Goal: Task Accomplishment & Management: Manage account settings

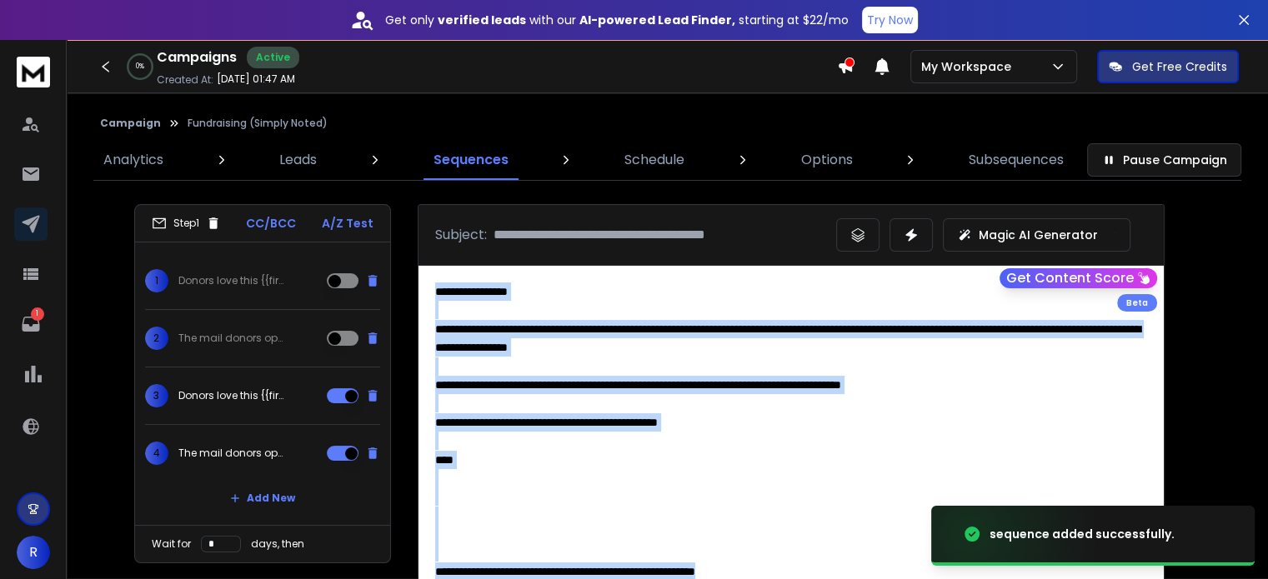
click at [246, 389] on p "Donors love this {{firstName}}" at bounding box center [231, 395] width 107 height 13
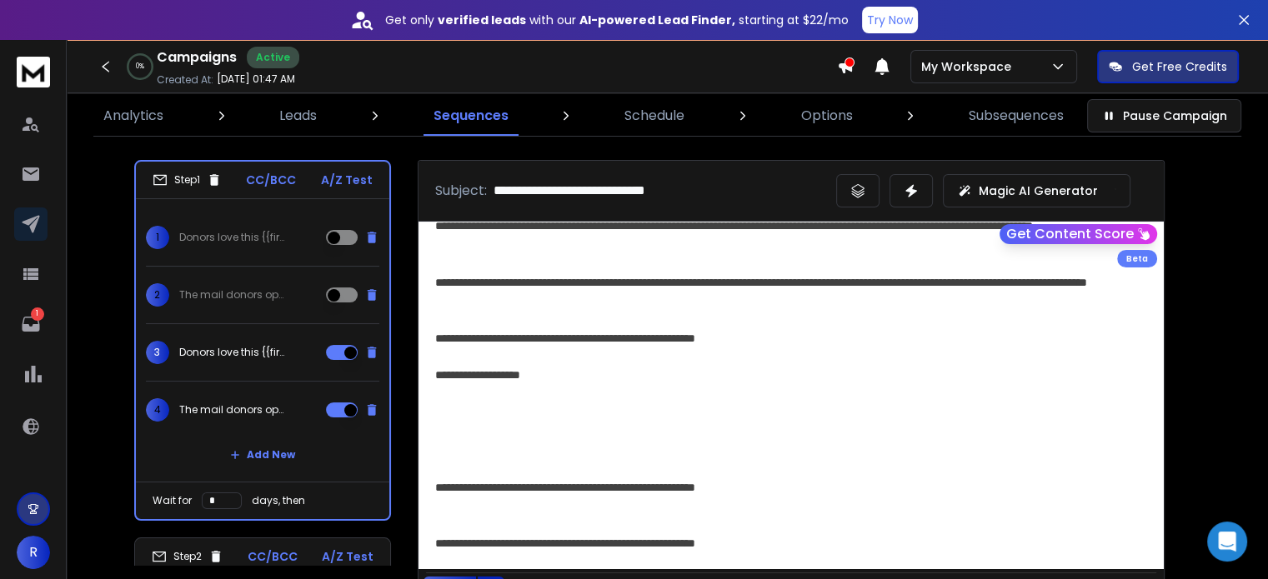
scroll to position [83, 0]
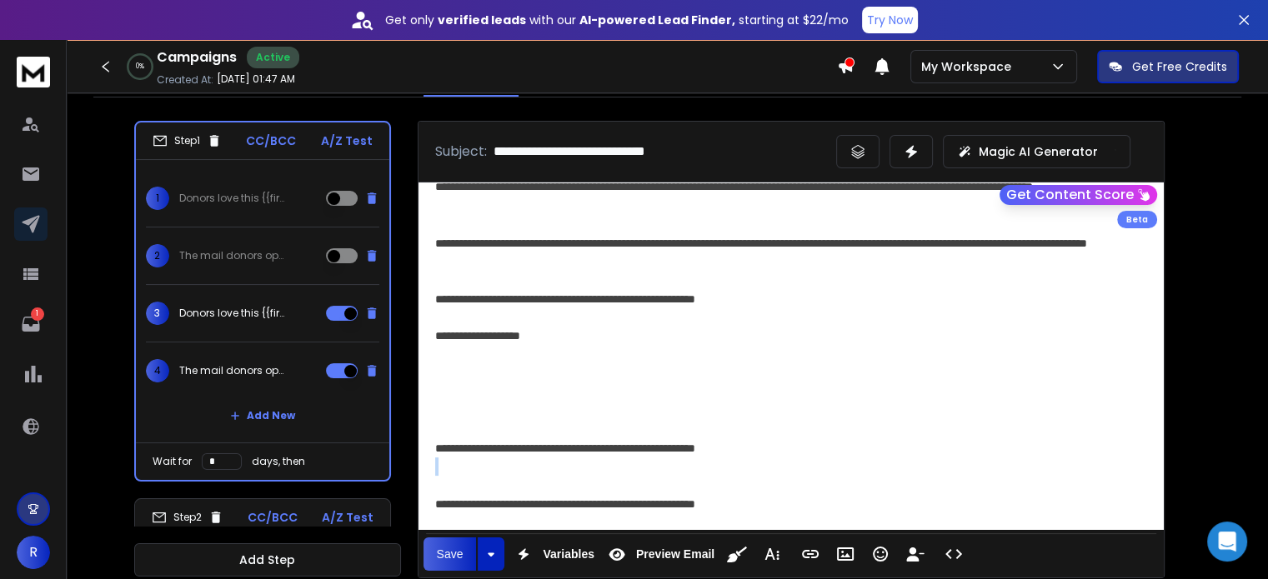
drag, startPoint x: 772, startPoint y: 445, endPoint x: 397, endPoint y: 458, distance: 375.4
click at [397, 458] on div "**********" at bounding box center [667, 350] width 1067 height 458
drag, startPoint x: 790, startPoint y: 440, endPoint x: 413, endPoint y: 433, distance: 377.7
click at [419, 438] on div "**********" at bounding box center [791, 357] width 745 height 348
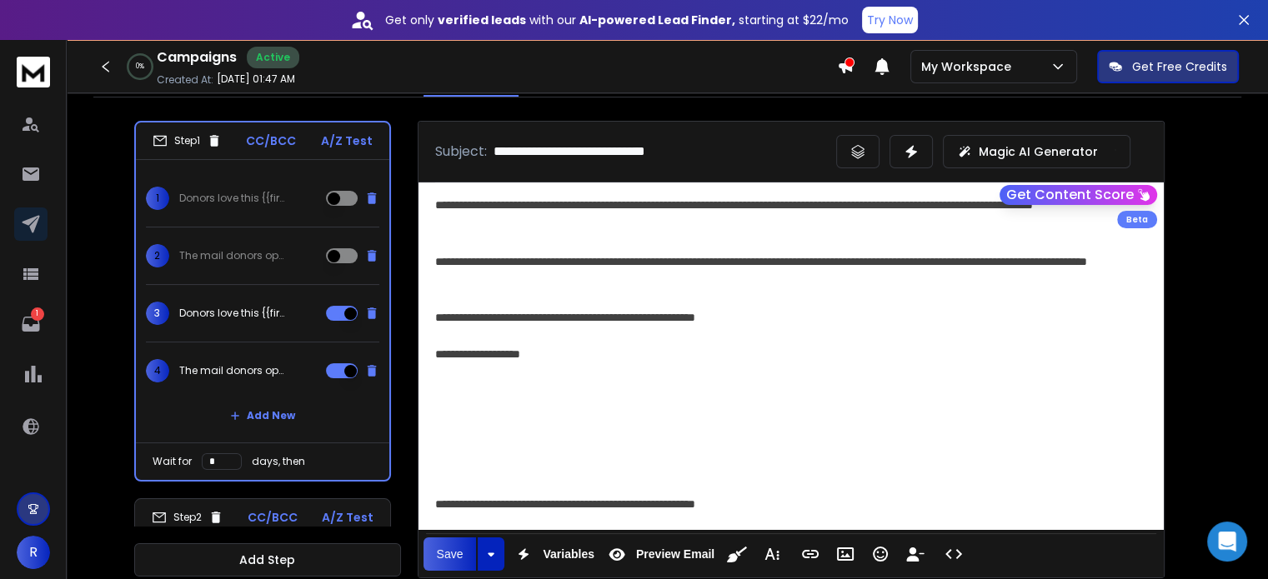
scroll to position [190, 0]
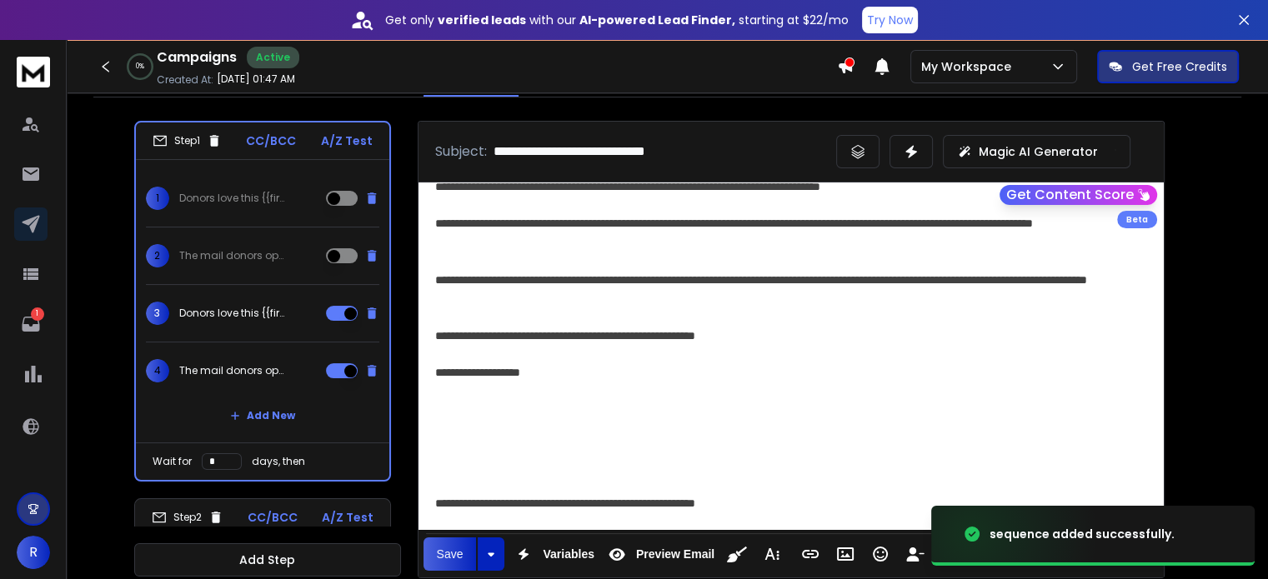
click at [222, 357] on div "4 The mail donors open" at bounding box center [262, 371] width 233 height 57
type input "**********"
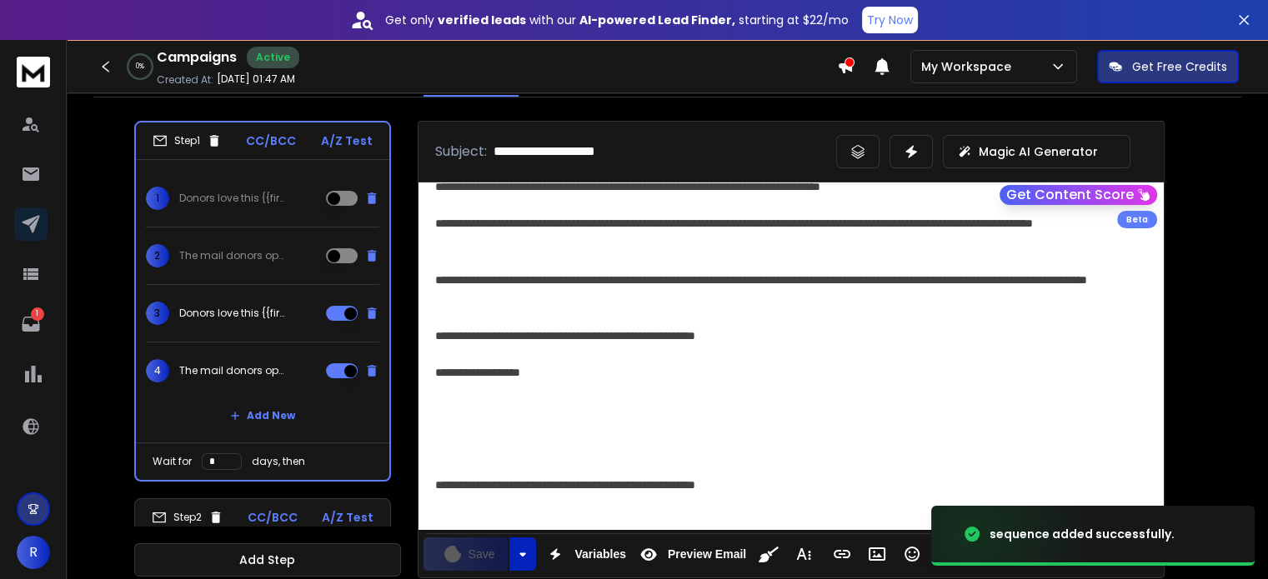
scroll to position [177, 0]
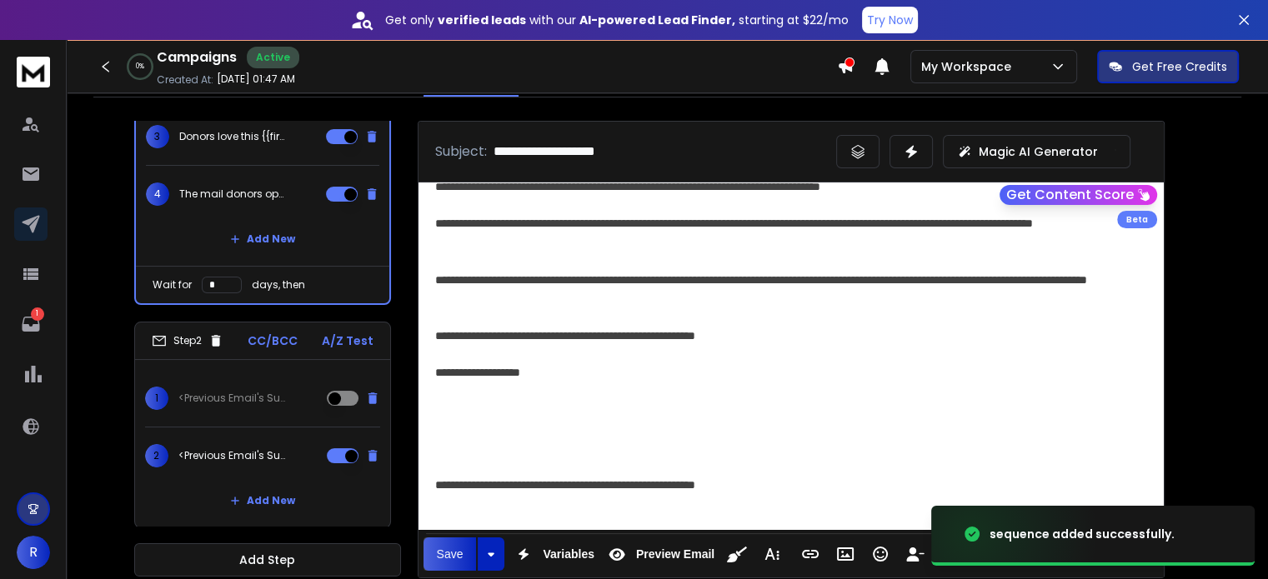
click at [235, 446] on div "2 <Previous Email's Subject>" at bounding box center [215, 455] width 140 height 23
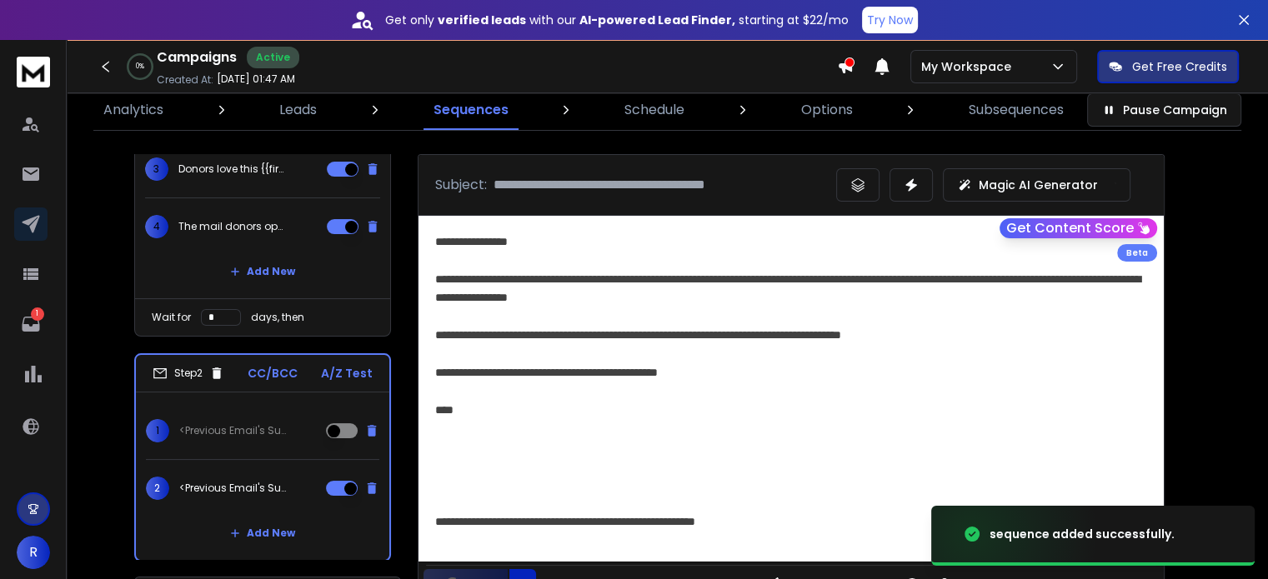
scroll to position [0, 0]
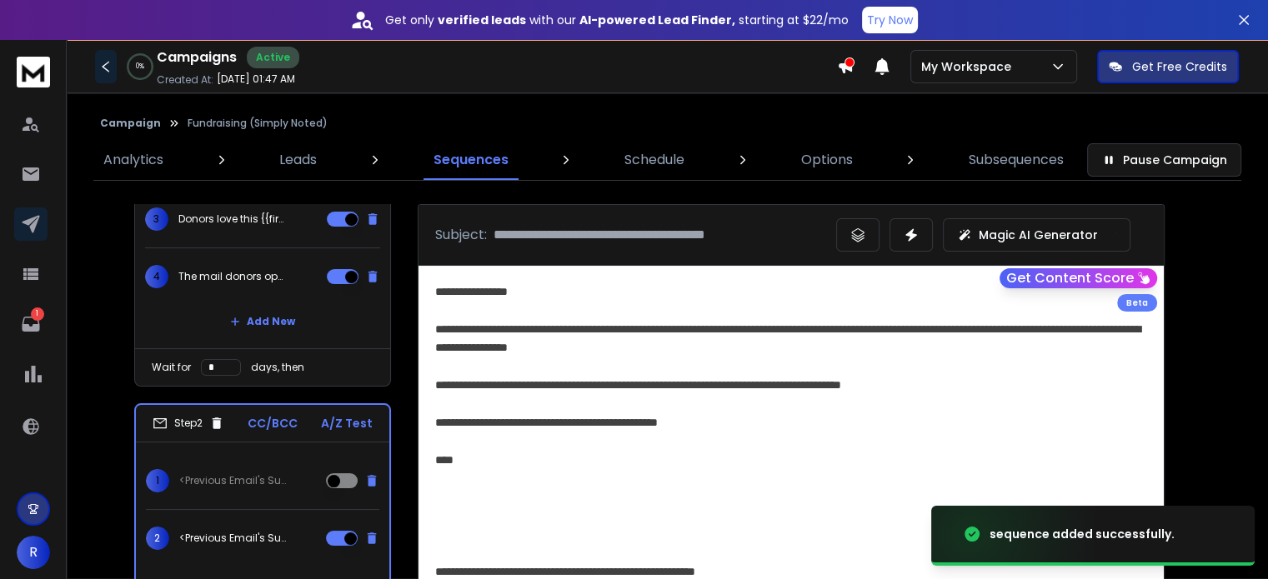
click at [103, 62] on icon at bounding box center [105, 66] width 15 height 15
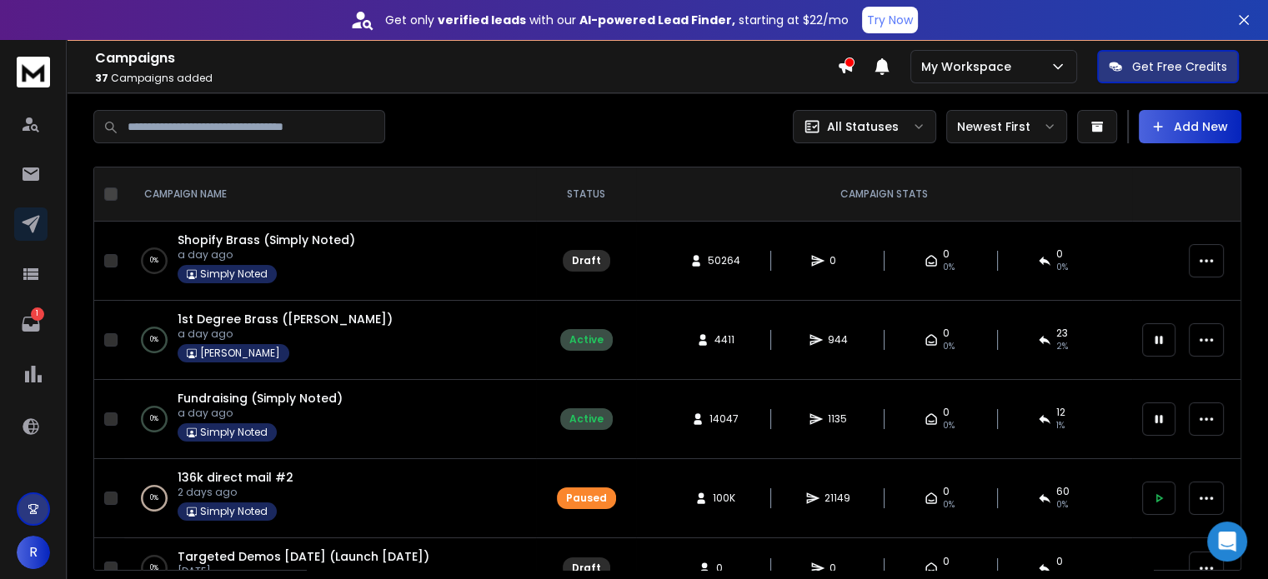
click at [313, 396] on span "Fundraising (Simply Noted)" at bounding box center [260, 398] width 165 height 17
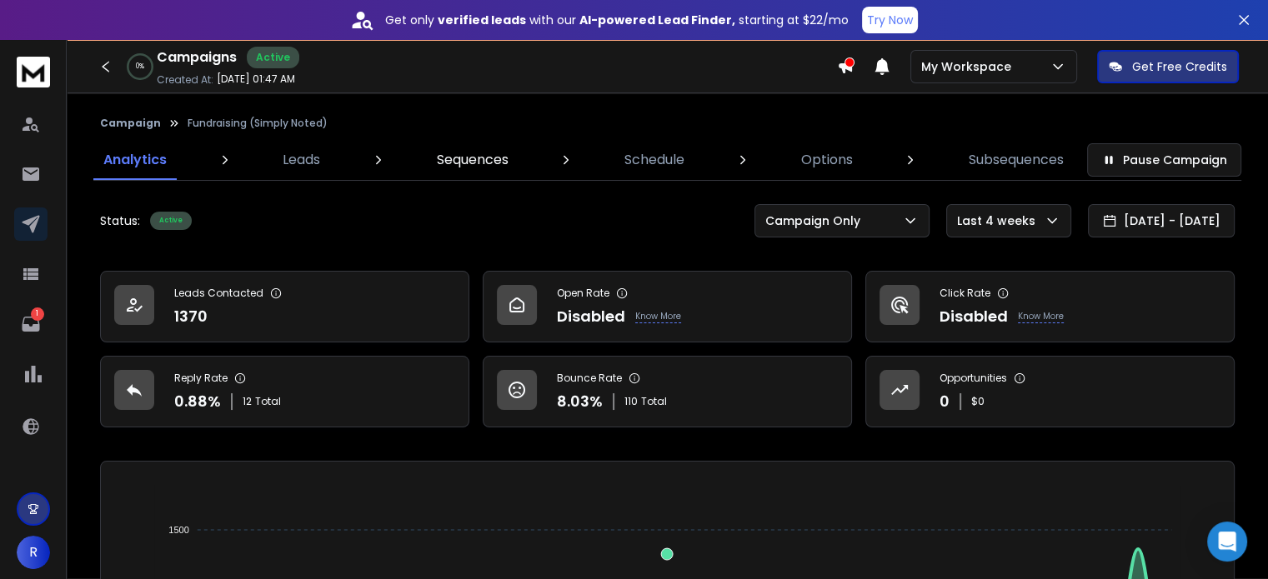
click at [454, 162] on p "Sequences" at bounding box center [473, 160] width 72 height 20
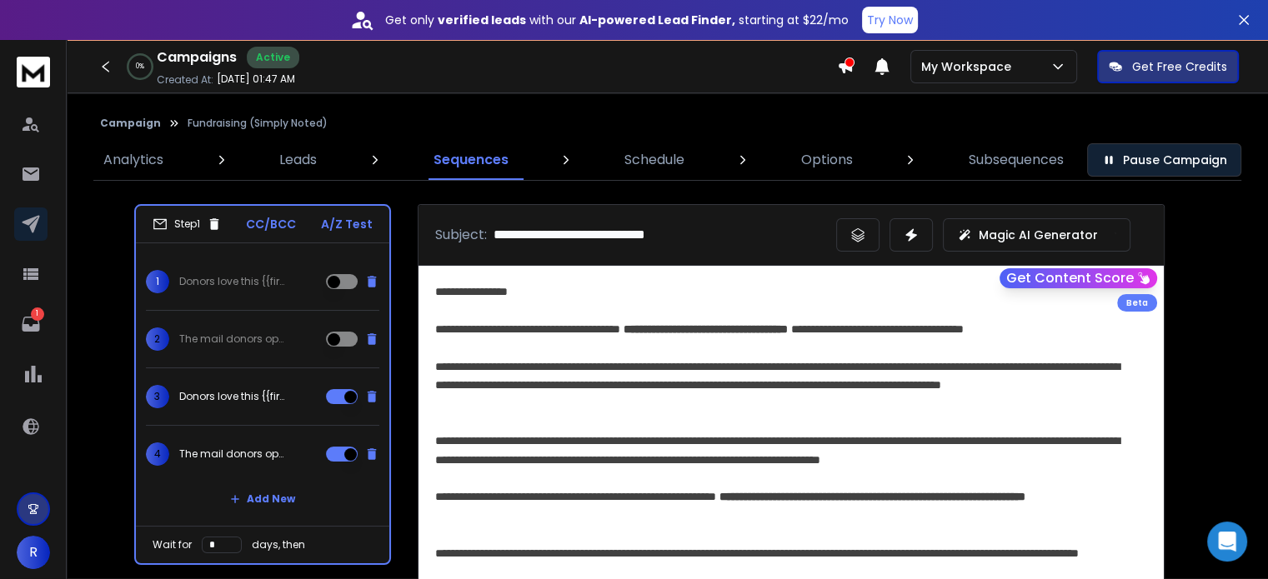
click at [1116, 167] on icon at bounding box center [1108, 160] width 15 height 15
click at [224, 412] on div "3 Donors love this {{firstName}}" at bounding box center [262, 397] width 233 height 58
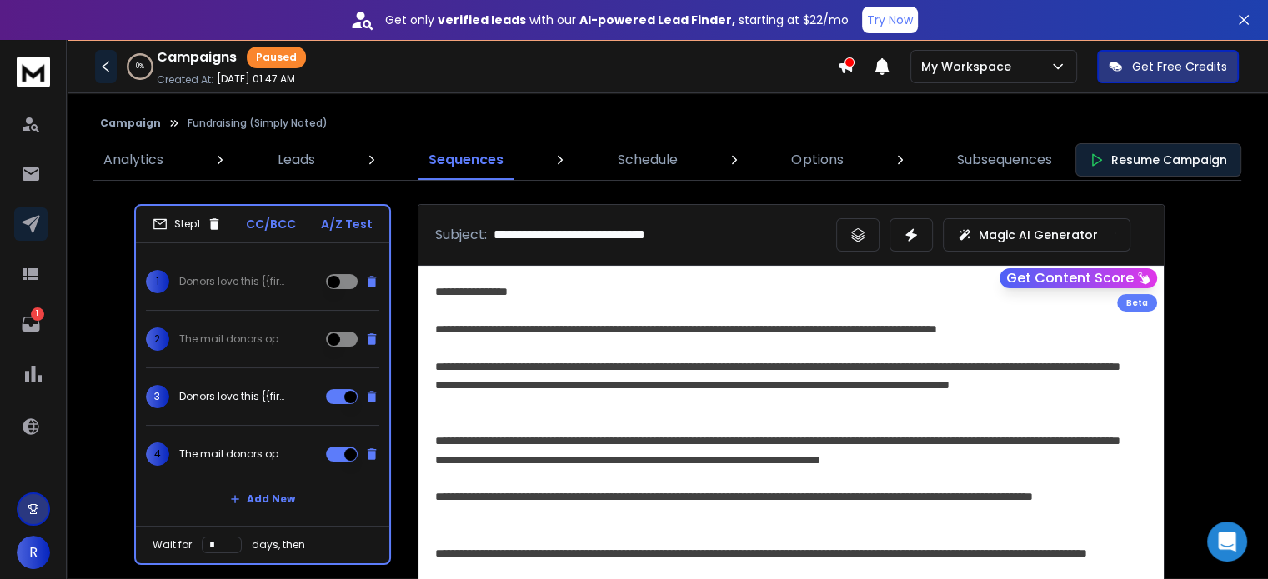
click at [108, 63] on icon at bounding box center [105, 66] width 15 height 15
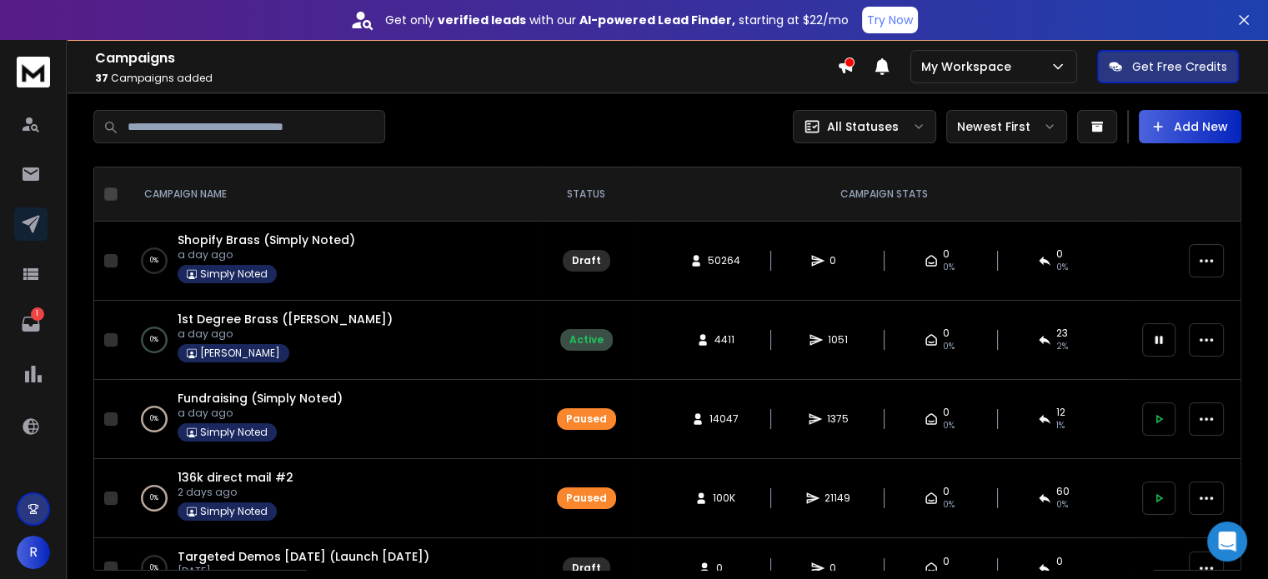
click at [318, 344] on div "[PERSON_NAME]" at bounding box center [285, 353] width 215 height 18
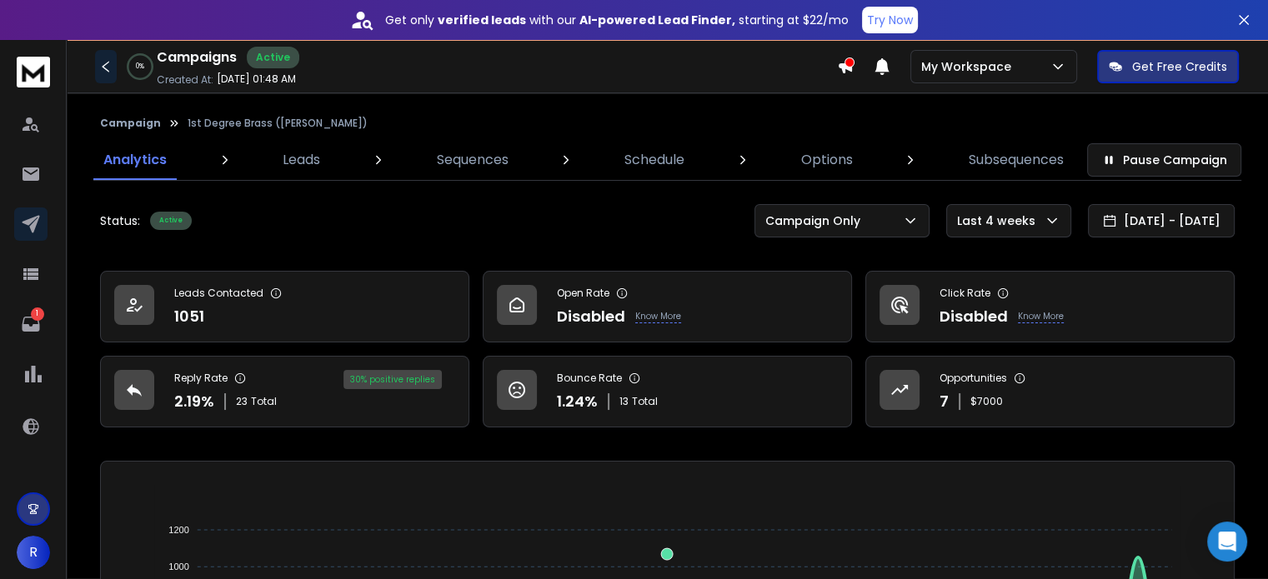
click at [103, 81] on button at bounding box center [106, 66] width 22 height 33
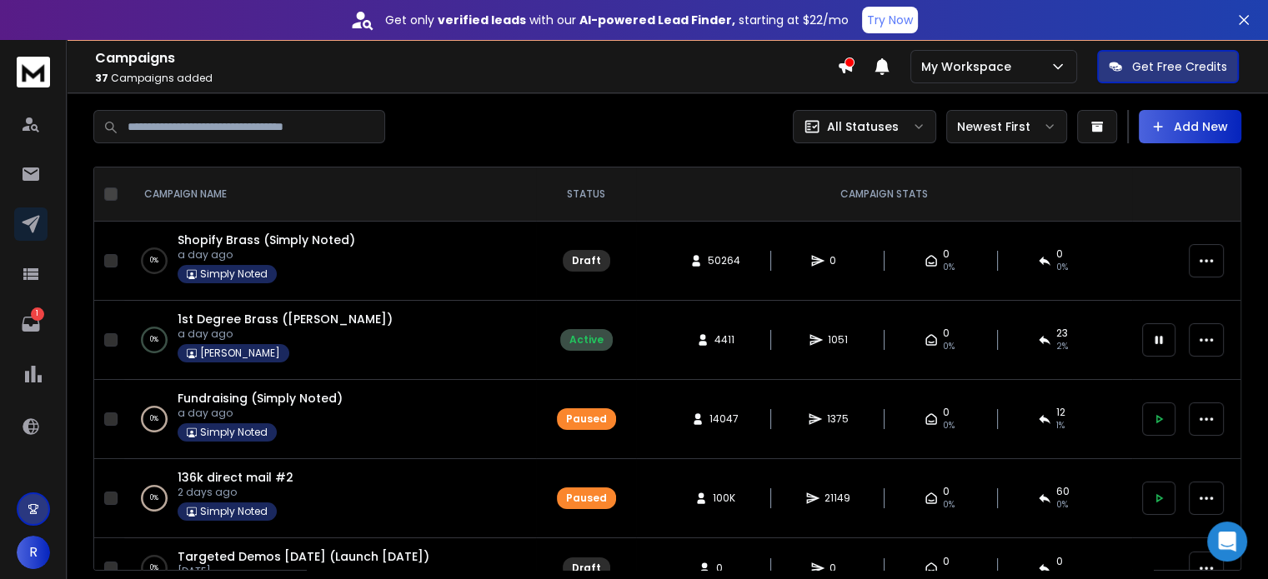
click at [284, 399] on span "Fundraising (Simply Noted)" at bounding box center [260, 398] width 165 height 17
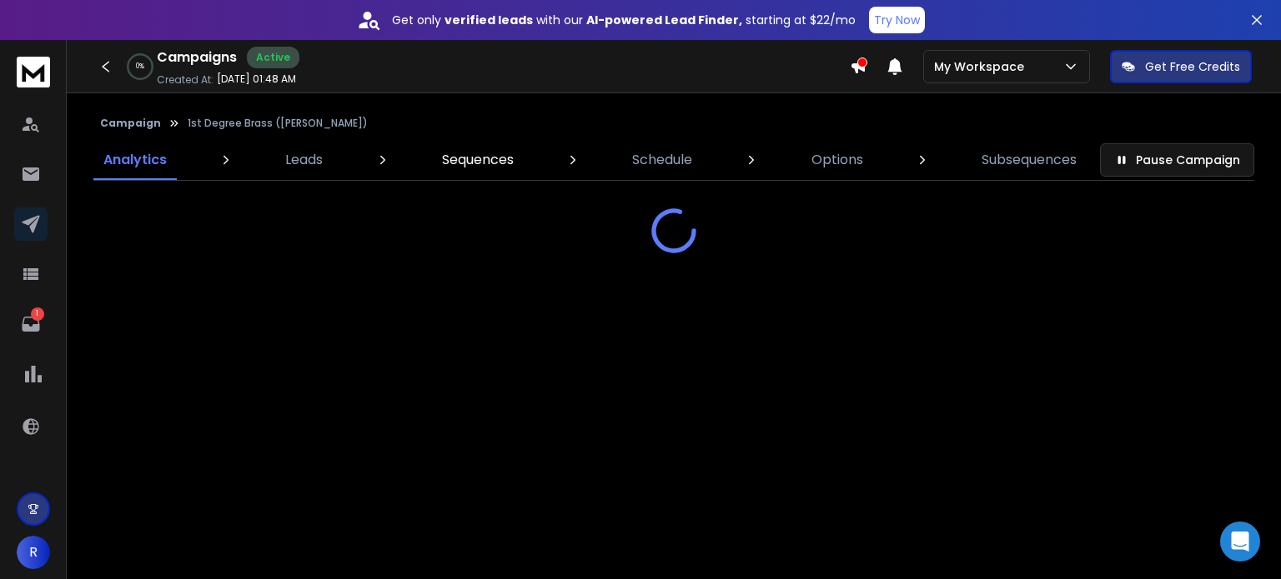
click at [471, 168] on p "Sequences" at bounding box center [478, 160] width 72 height 20
